Goal: Task Accomplishment & Management: Use online tool/utility

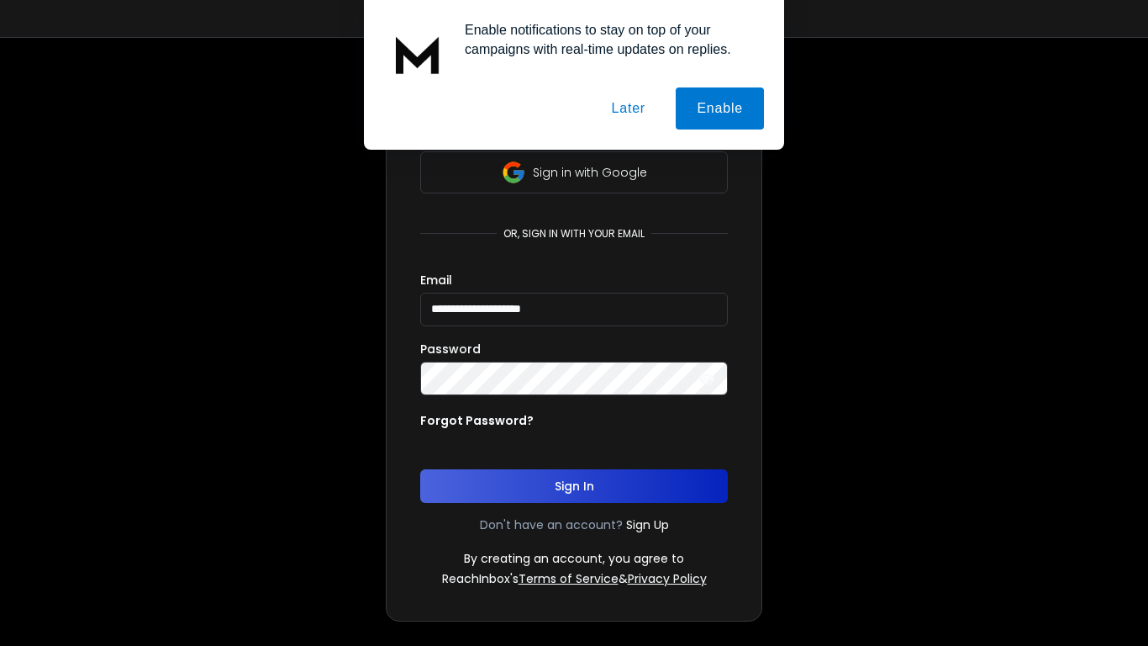
type input "**********"
click at [574, 485] on button "Sign In" at bounding box center [574, 486] width 308 height 34
